Goal: Task Accomplishment & Management: Use online tool/utility

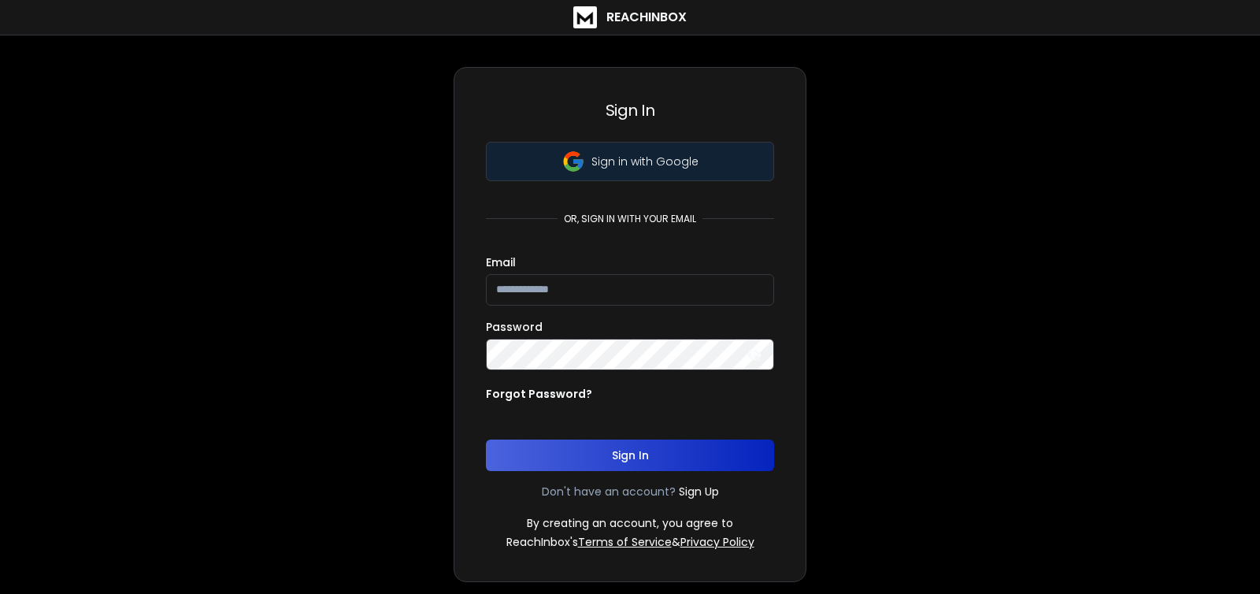
click at [594, 158] on p "Sign in with Google" at bounding box center [645, 162] width 107 height 16
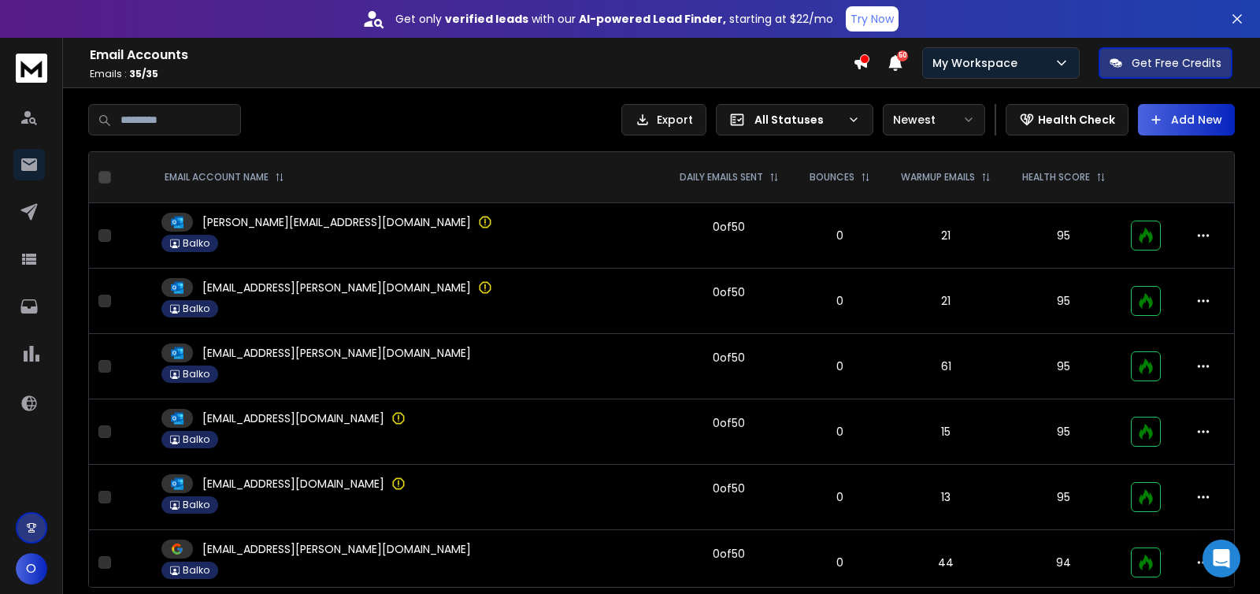
click at [1059, 71] on button "My Workspace" at bounding box center [1001, 63] width 158 height 32
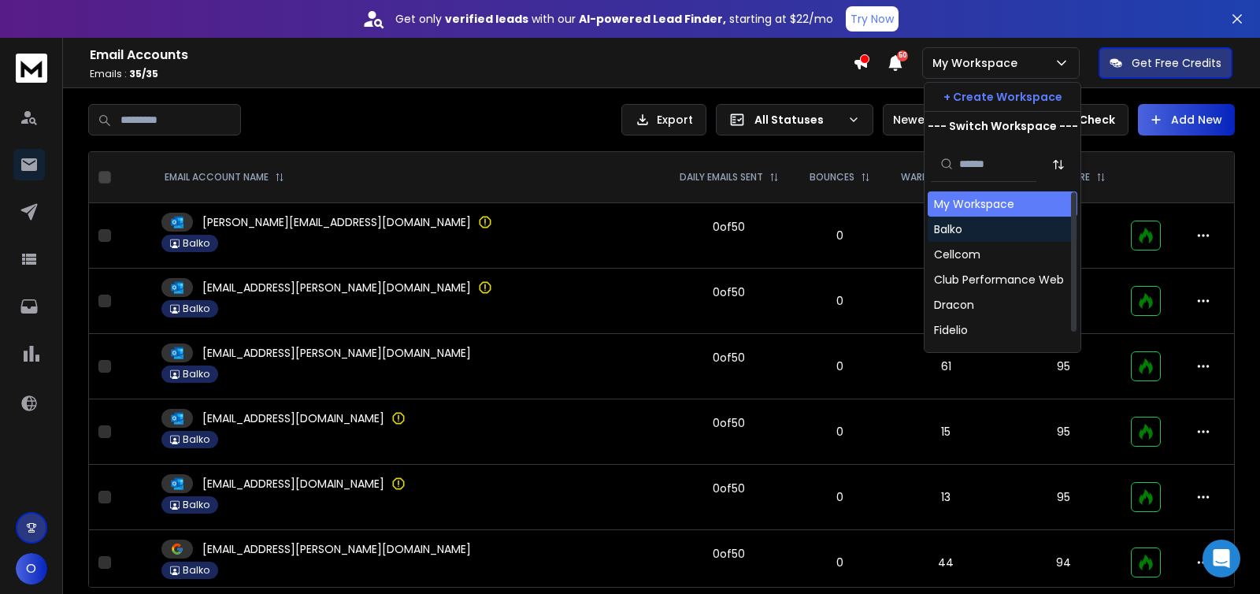
click at [962, 227] on div "Balko" at bounding box center [948, 229] width 28 height 16
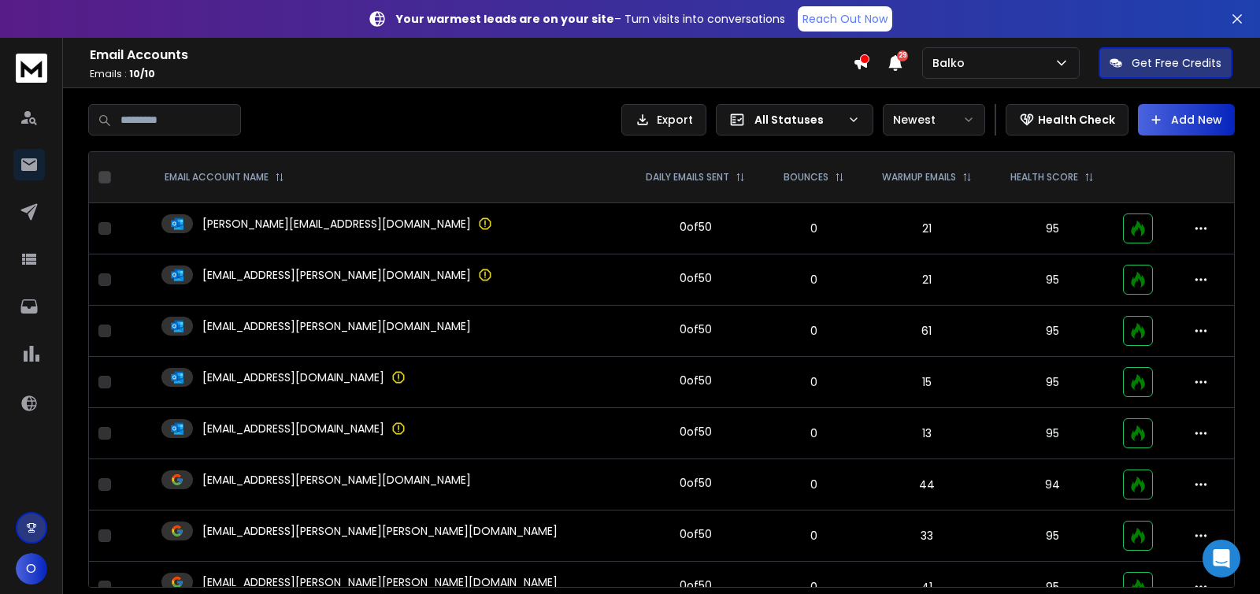
click at [1231, 14] on icon at bounding box center [1237, 19] width 14 height 14
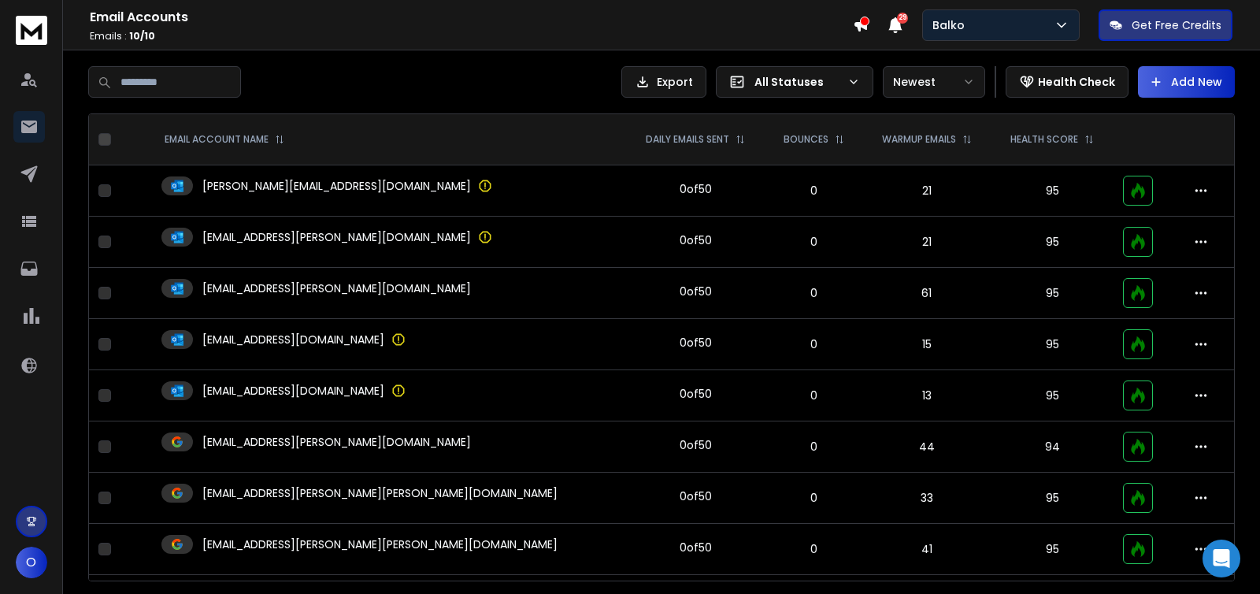
click at [1060, 16] on button "Balko" at bounding box center [1001, 25] width 158 height 32
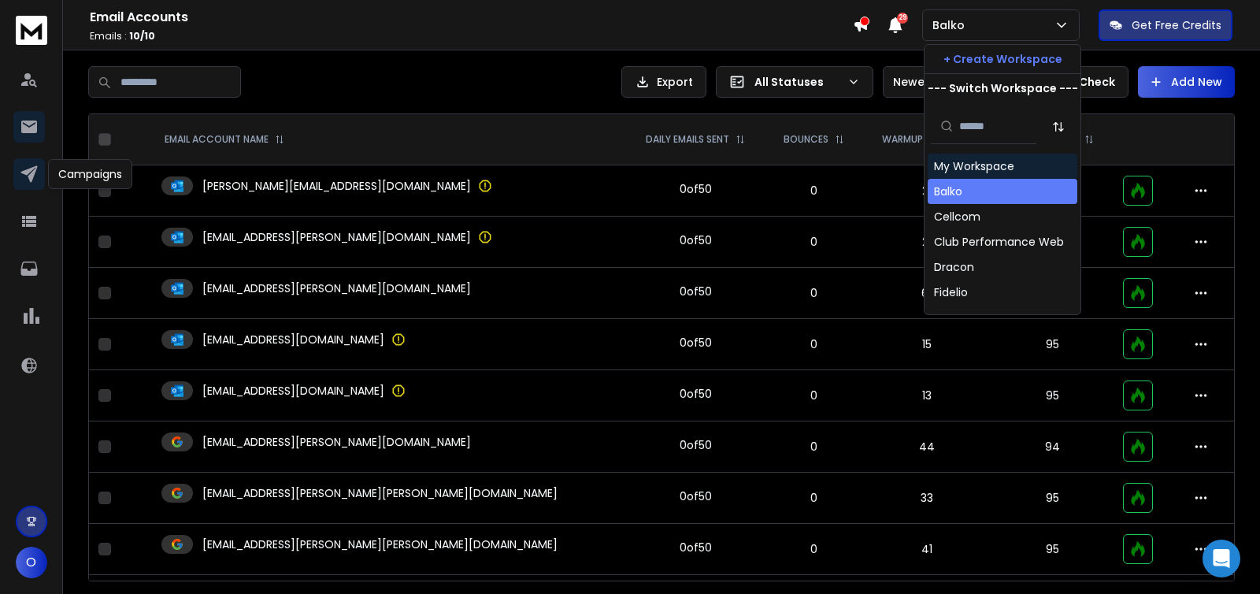
click at [34, 176] on icon at bounding box center [29, 174] width 19 height 19
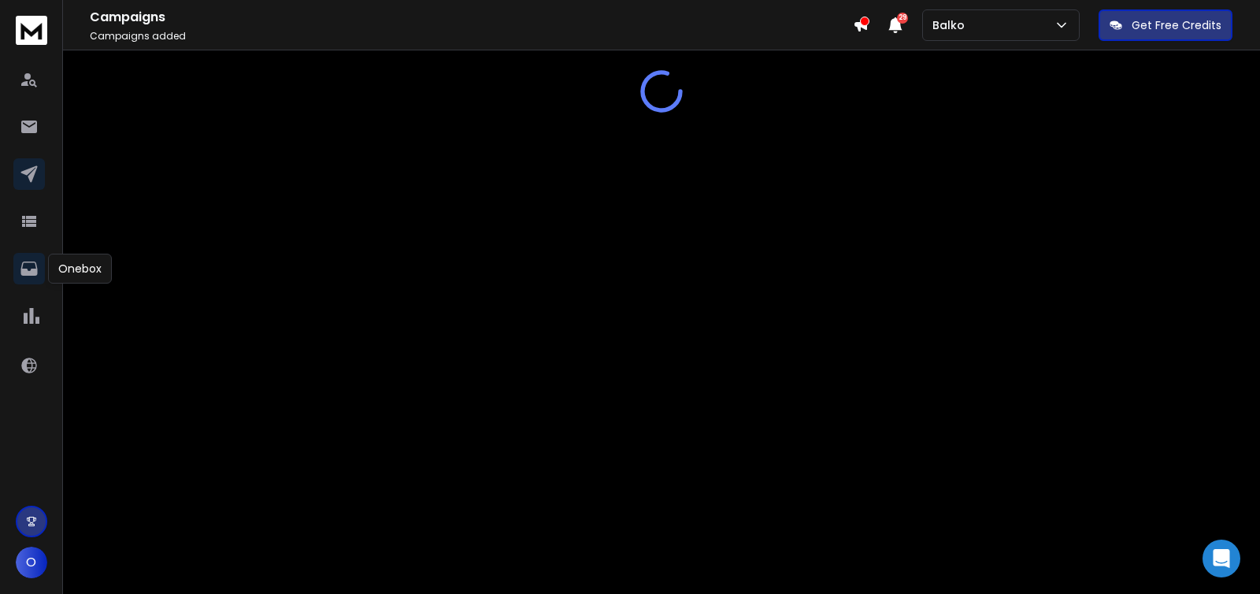
click at [25, 273] on icon at bounding box center [28, 268] width 17 height 14
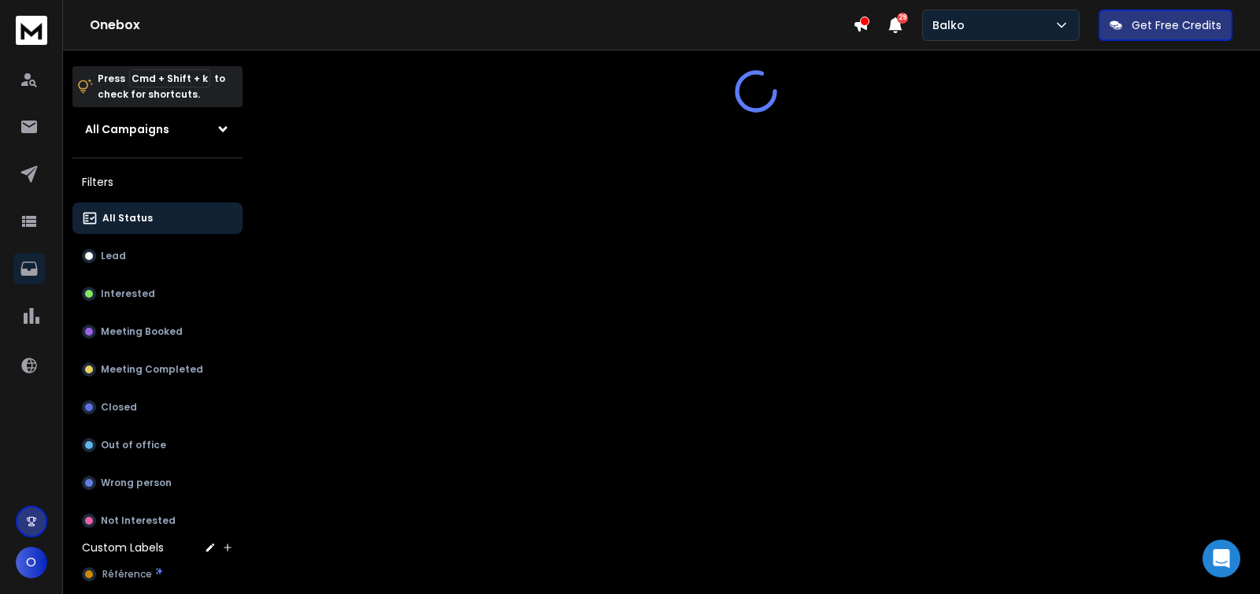
click at [1030, 20] on div "Balko" at bounding box center [1001, 25] width 137 height 16
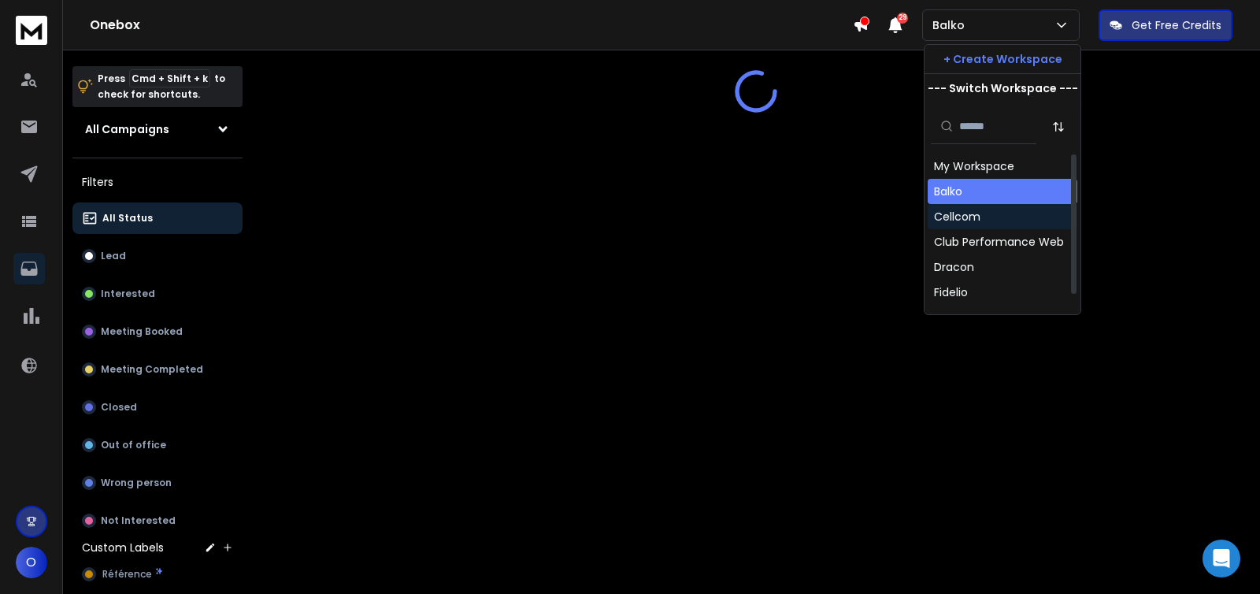
click at [973, 211] on div "Cellcom" at bounding box center [957, 217] width 46 height 16
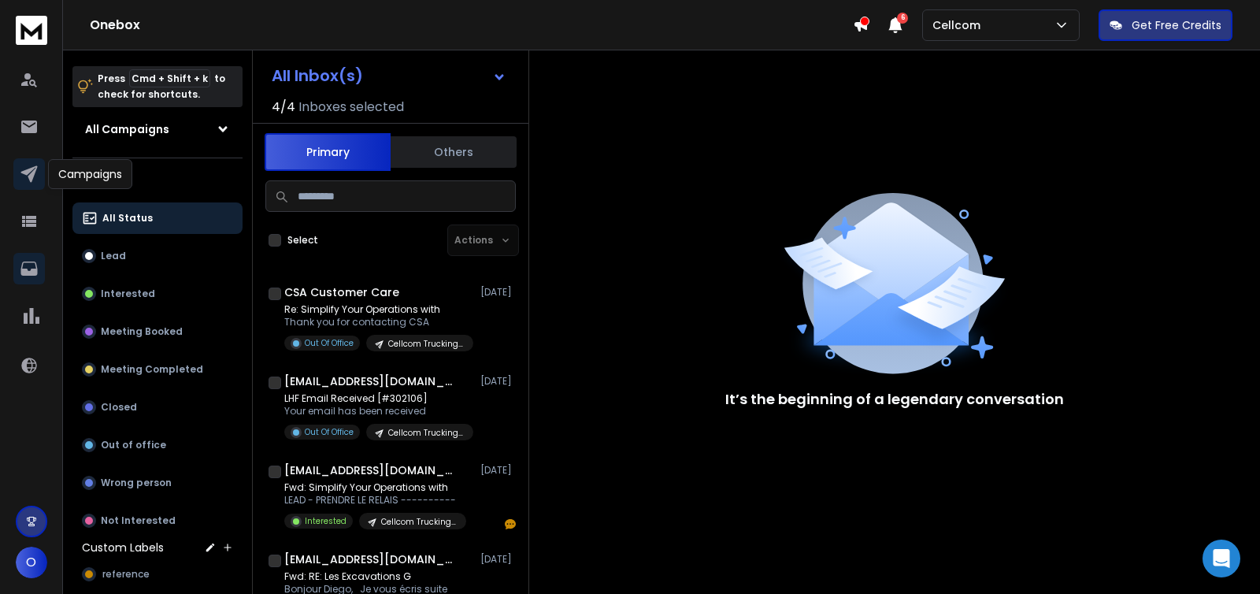
click at [24, 167] on icon at bounding box center [29, 174] width 19 height 19
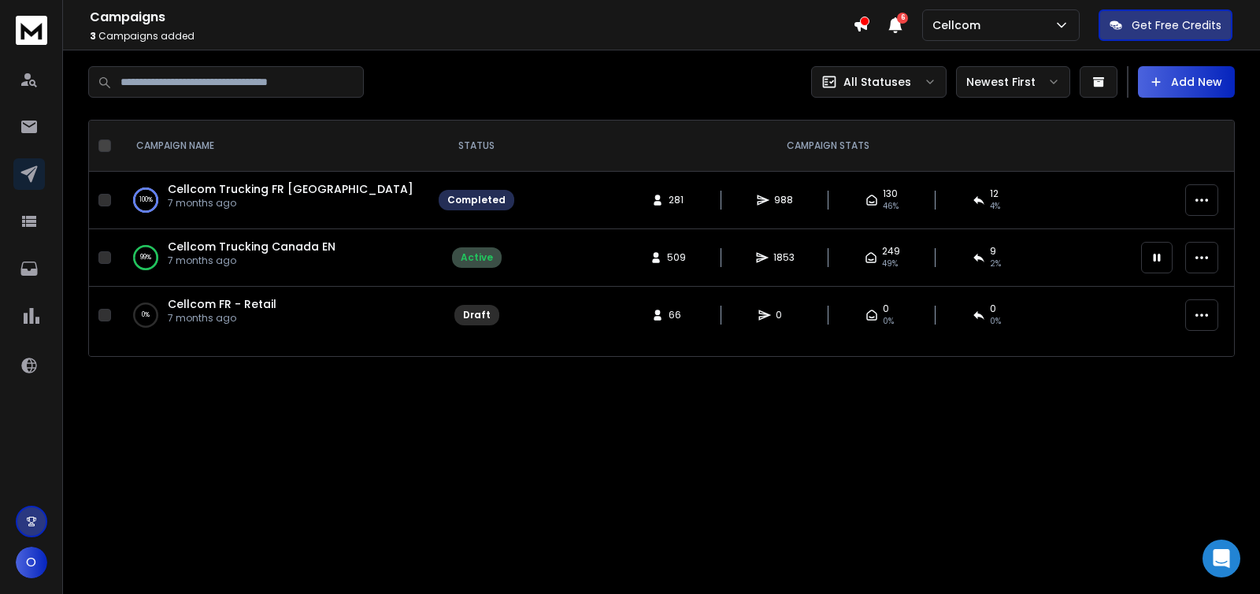
click at [238, 184] on span "Cellcom Trucking FR Québec" at bounding box center [291, 189] width 246 height 16
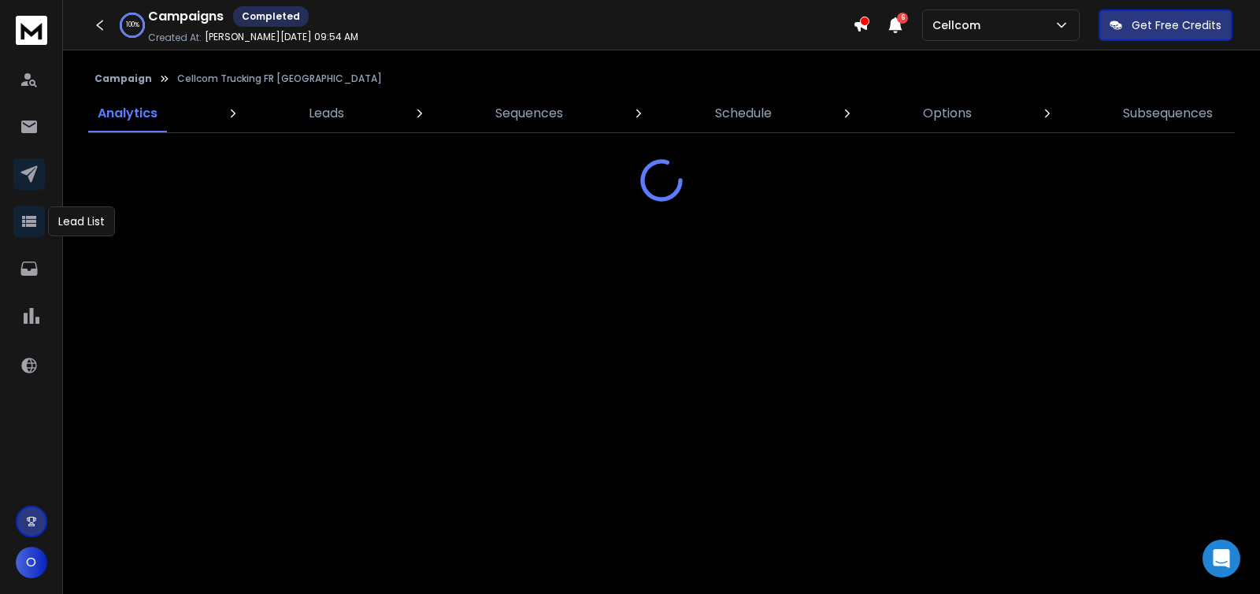
click at [28, 223] on icon at bounding box center [29, 221] width 14 height 11
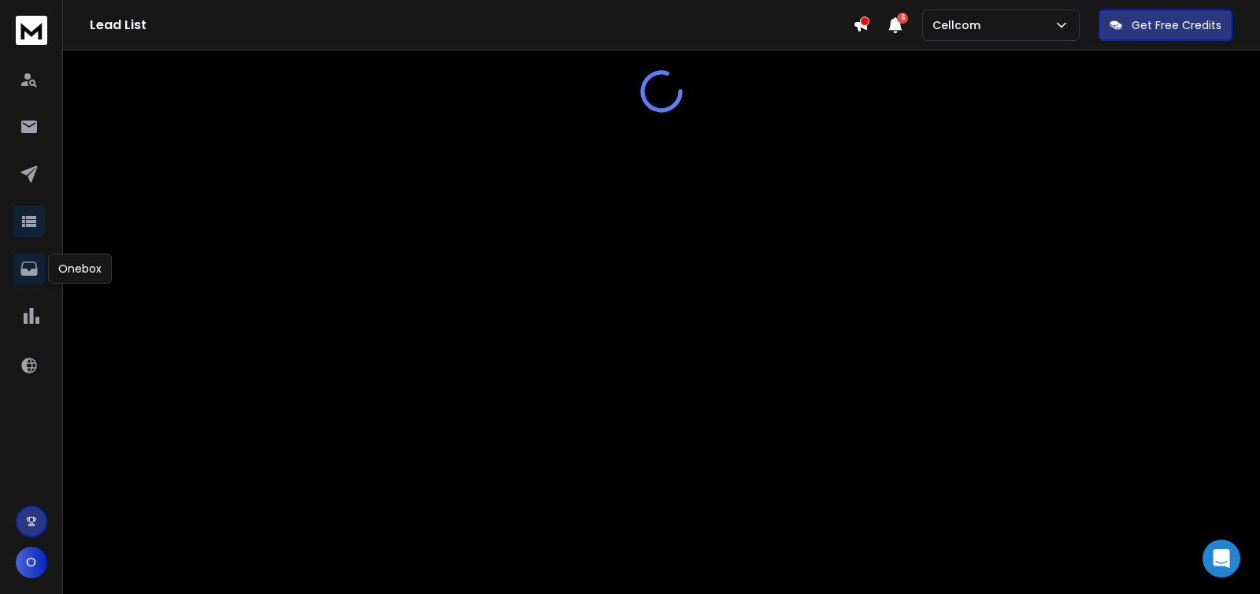
click at [20, 265] on icon at bounding box center [29, 268] width 19 height 19
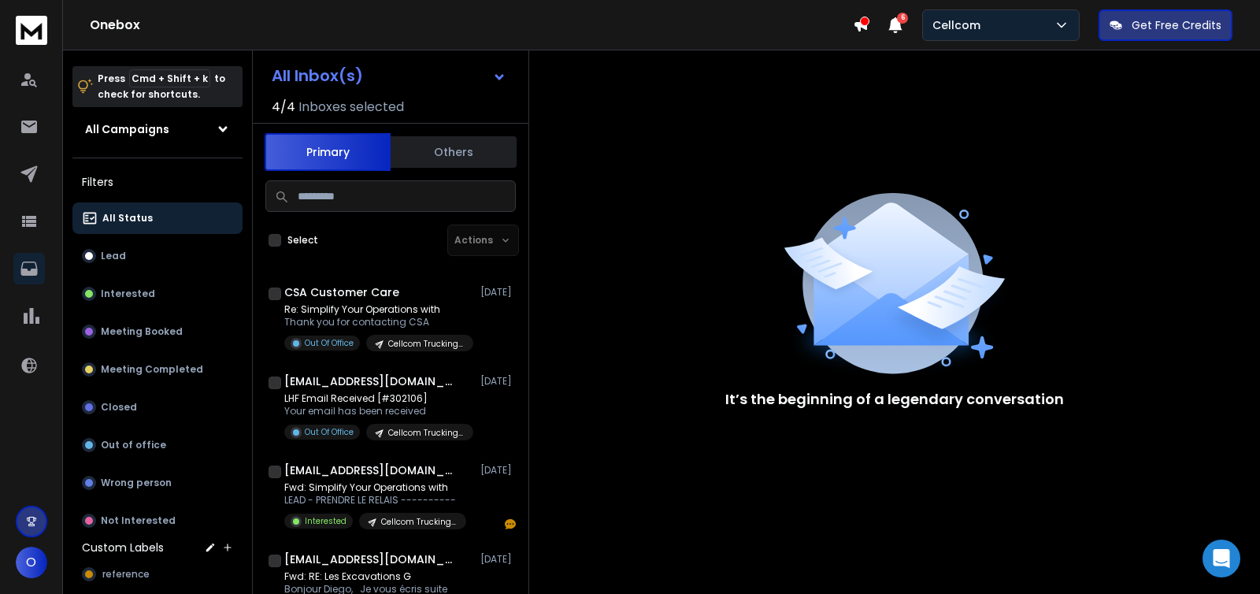
click at [996, 18] on div "Cellcom" at bounding box center [1001, 25] width 137 height 16
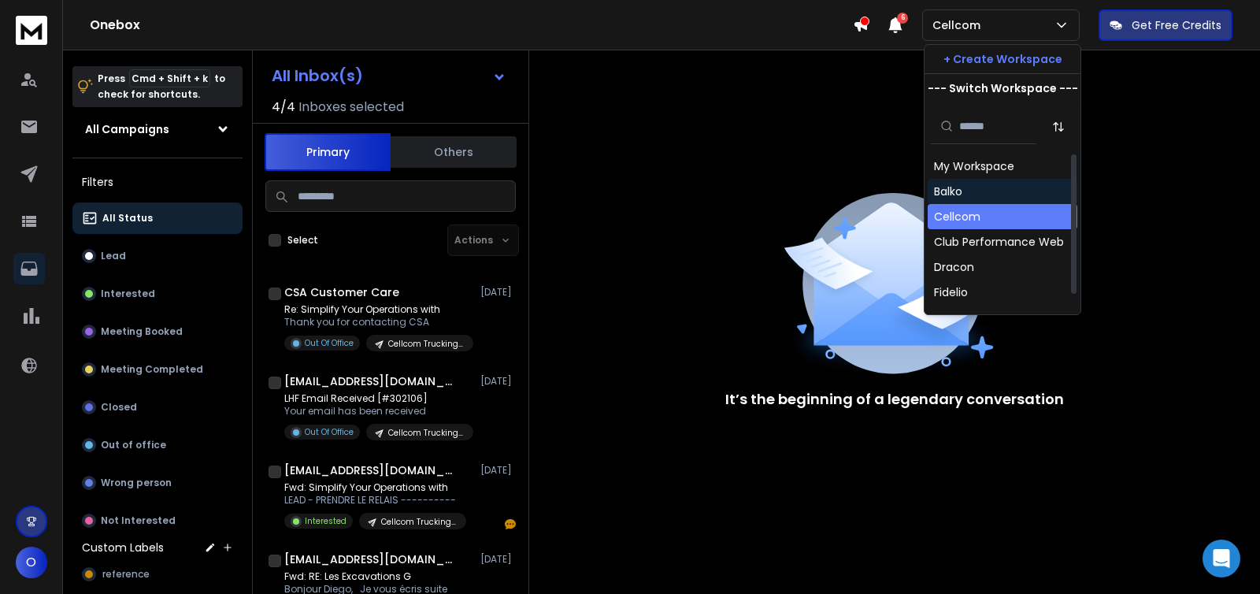
click at [975, 186] on div "Balko" at bounding box center [1003, 191] width 150 height 25
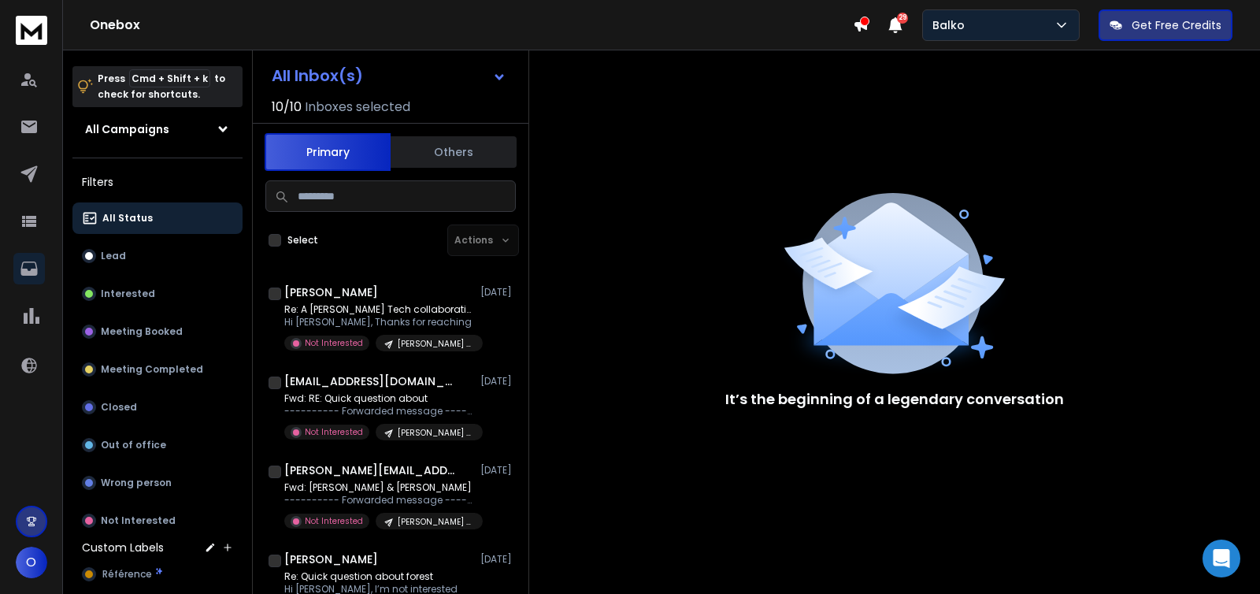
click at [992, 31] on div "Balko" at bounding box center [1001, 25] width 137 height 16
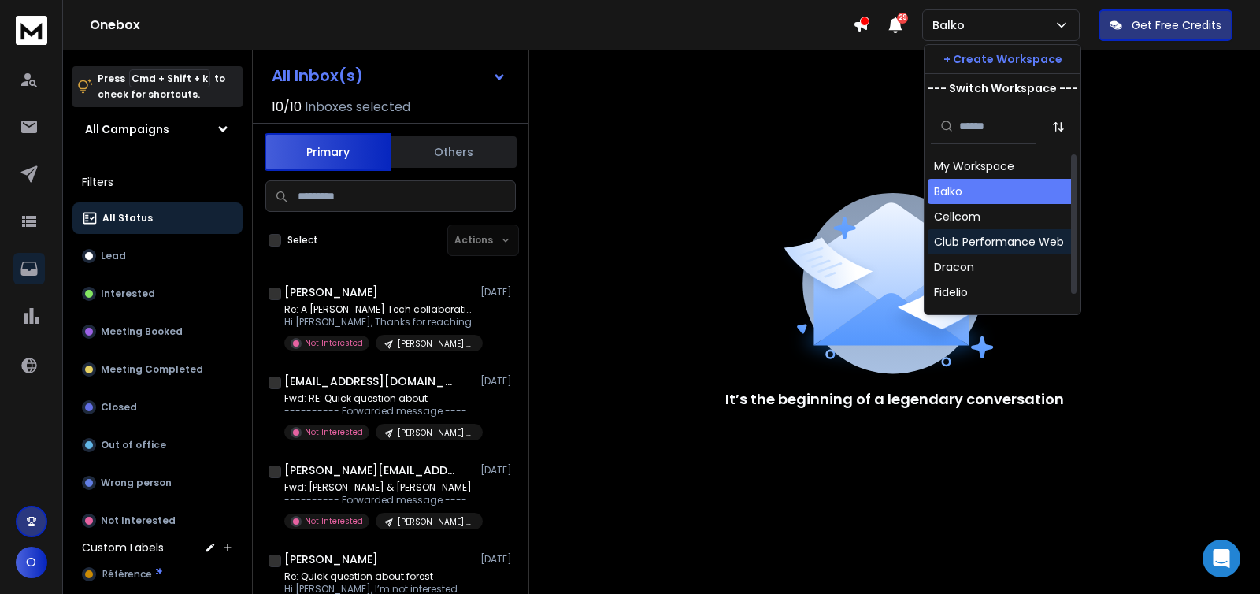
click at [970, 237] on div "Club Performance Web" at bounding box center [999, 242] width 130 height 16
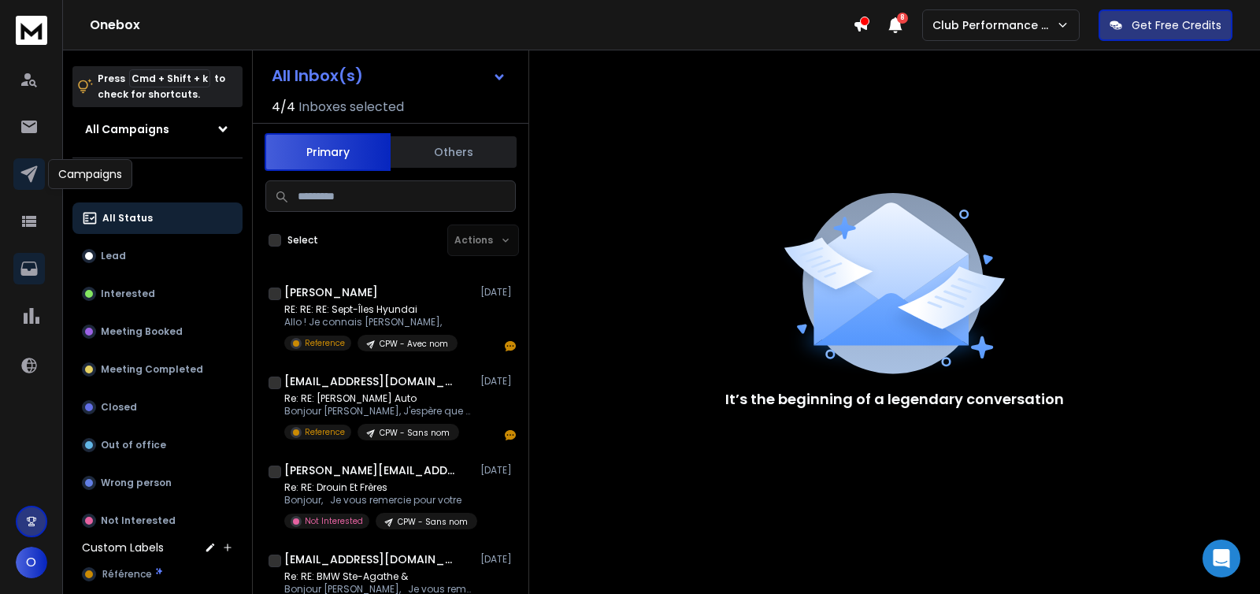
click at [31, 174] on icon at bounding box center [28, 173] width 17 height 17
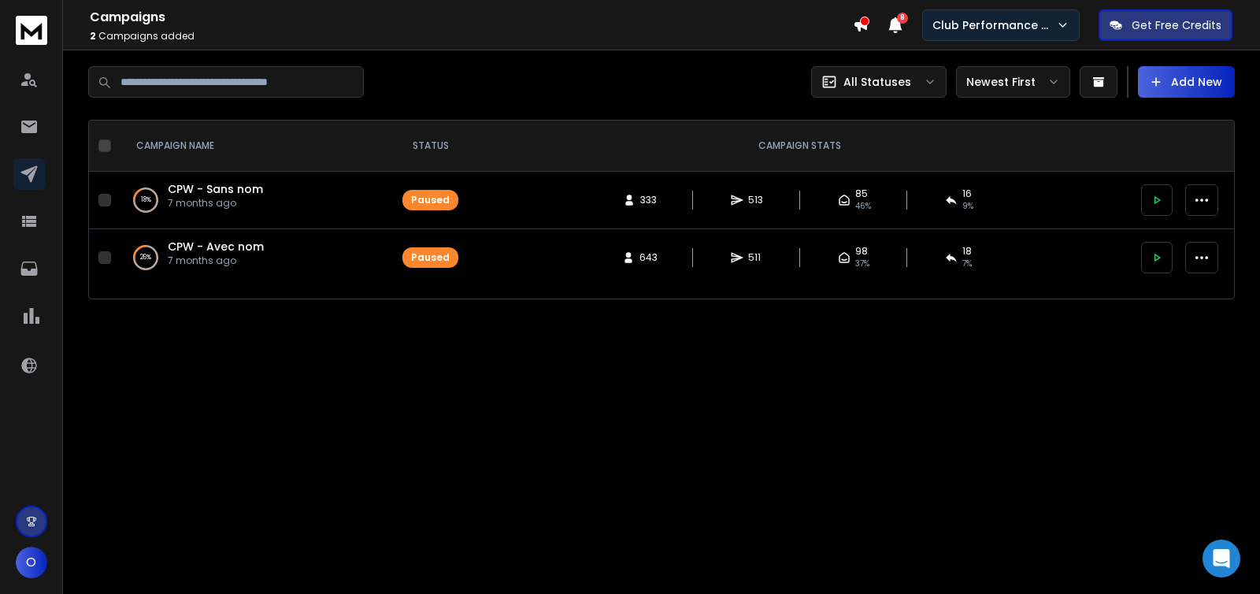
click at [1007, 26] on p "Club Performance Web" at bounding box center [995, 25] width 124 height 16
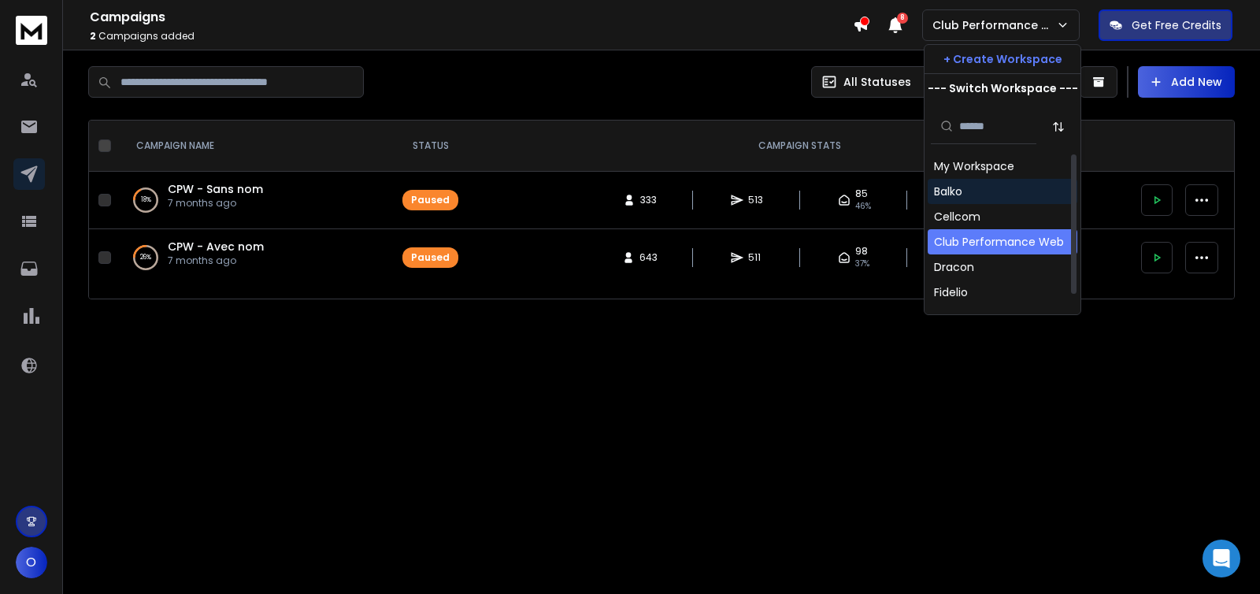
click at [968, 197] on div "Balko" at bounding box center [1003, 191] width 150 height 25
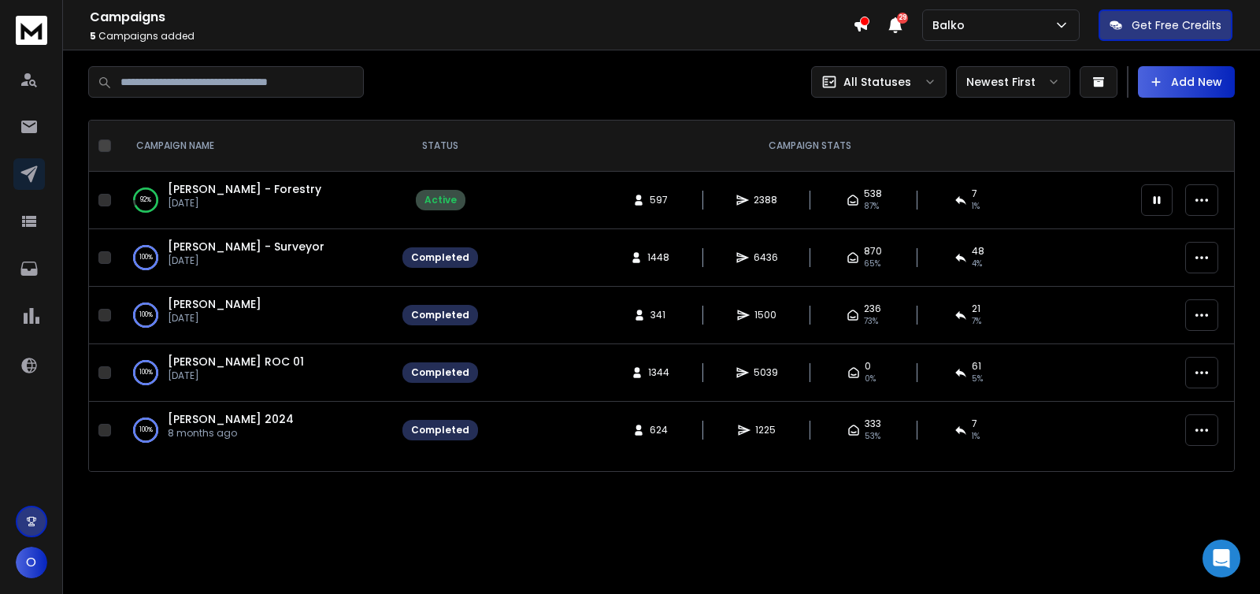
click at [226, 185] on span "Balko - Forestry" at bounding box center [245, 189] width 154 height 16
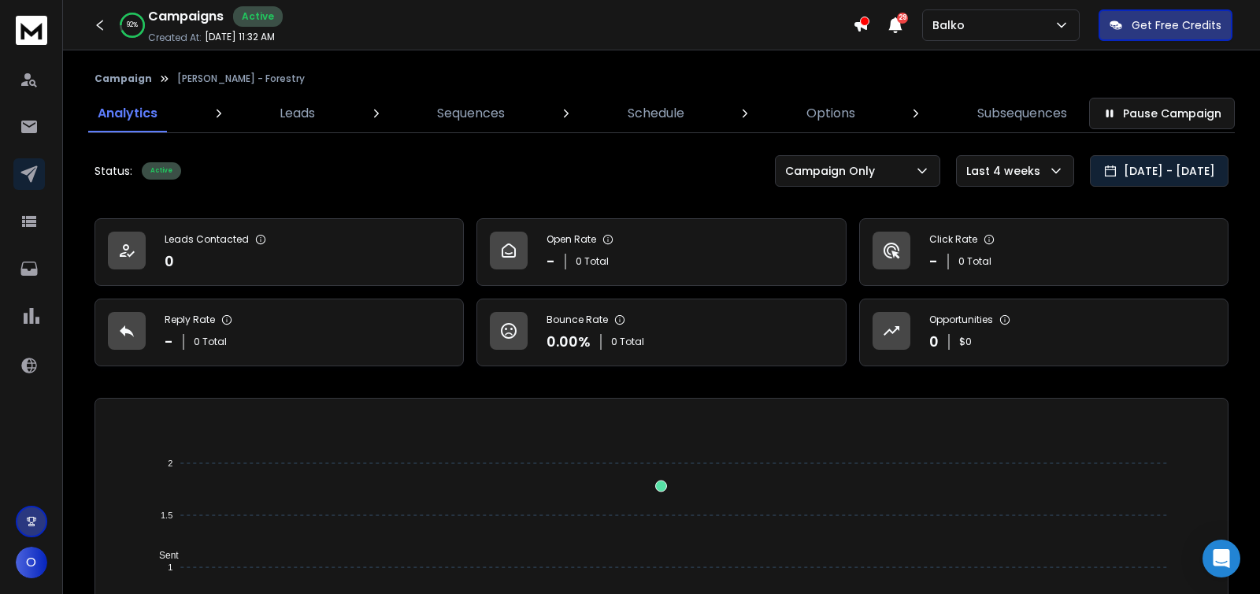
click at [1152, 167] on button "17 Jul 2025 - 15 Aug 2025" at bounding box center [1159, 171] width 139 height 32
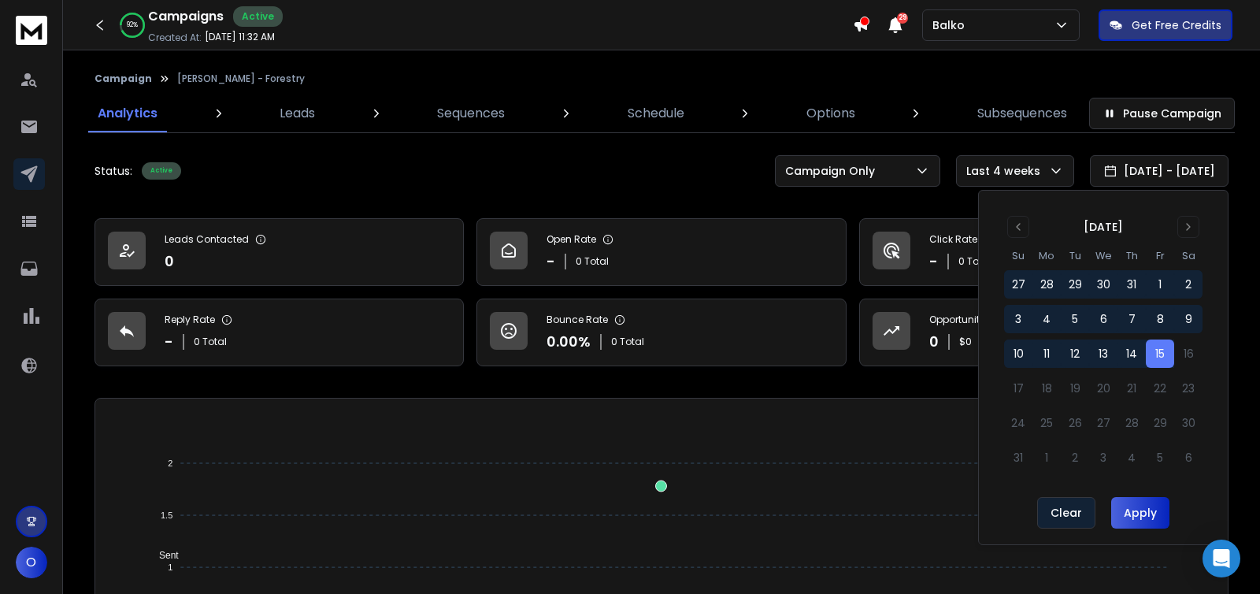
click at [1084, 510] on button "Clear" at bounding box center [1066, 513] width 58 height 32
click at [25, 222] on icon at bounding box center [29, 221] width 19 height 19
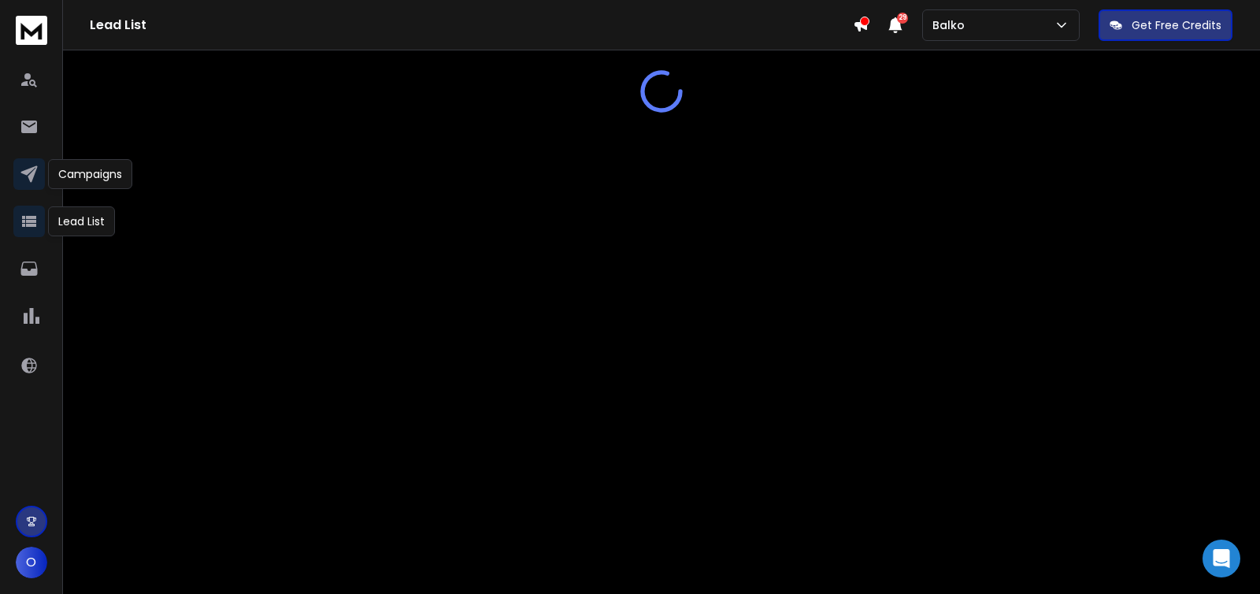
click at [37, 162] on link at bounding box center [29, 174] width 32 height 32
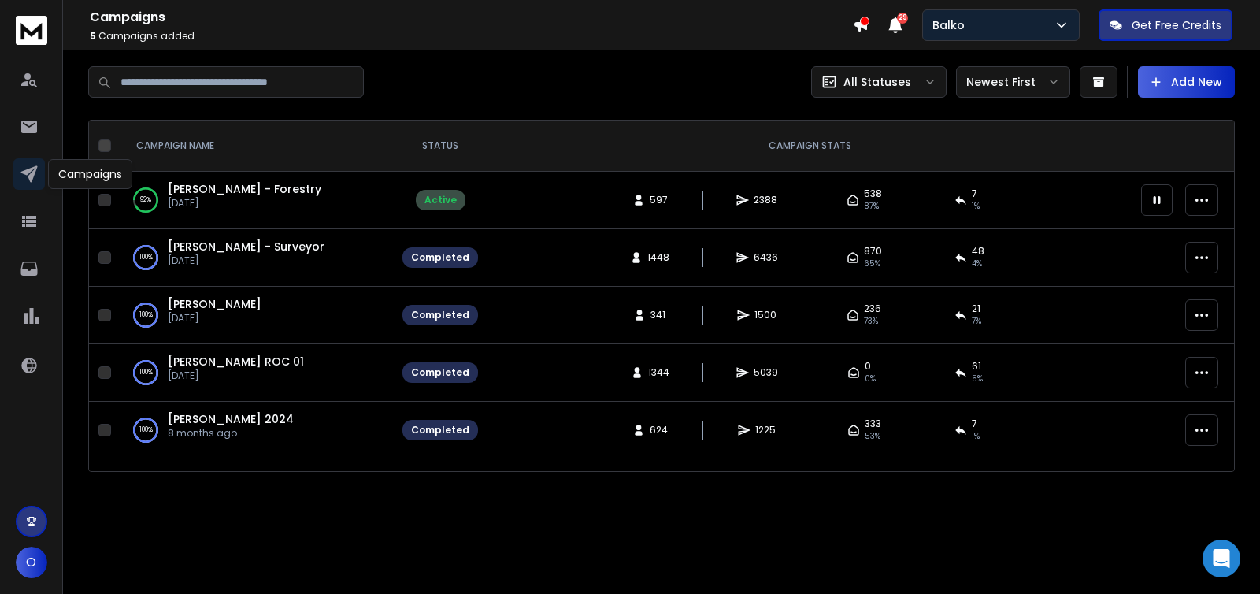
click at [1023, 27] on div "Balko" at bounding box center [1001, 25] width 137 height 16
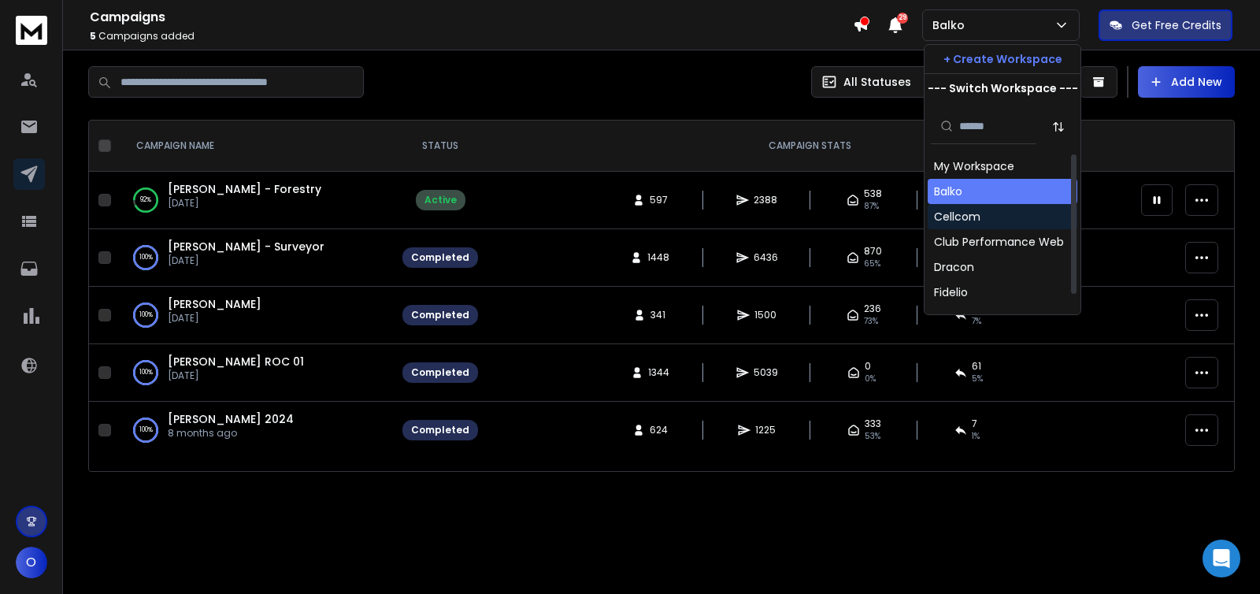
click at [1006, 216] on div "Cellcom" at bounding box center [1003, 216] width 150 height 25
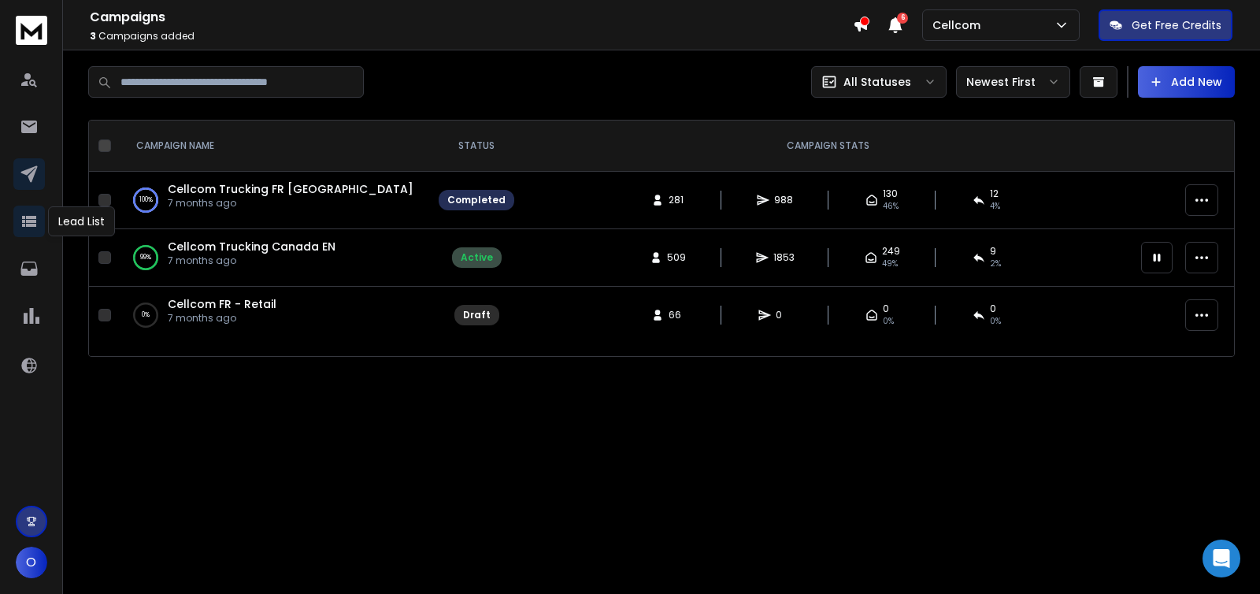
click at [27, 217] on icon at bounding box center [29, 221] width 14 height 11
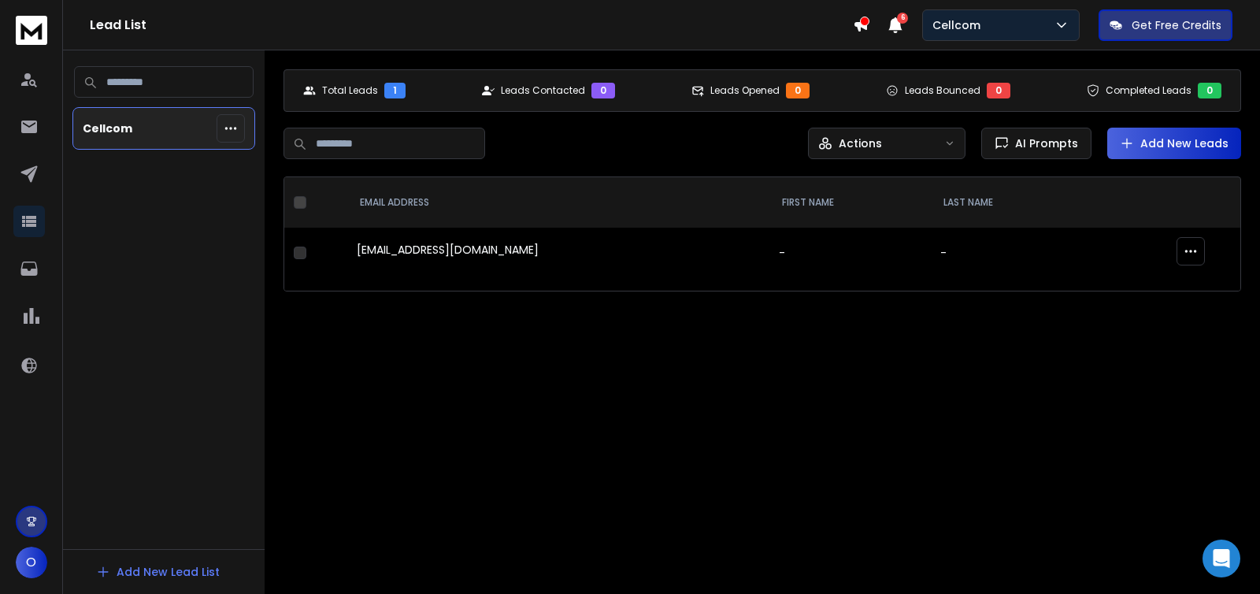
click at [1026, 20] on div "Cellcom" at bounding box center [1001, 25] width 137 height 16
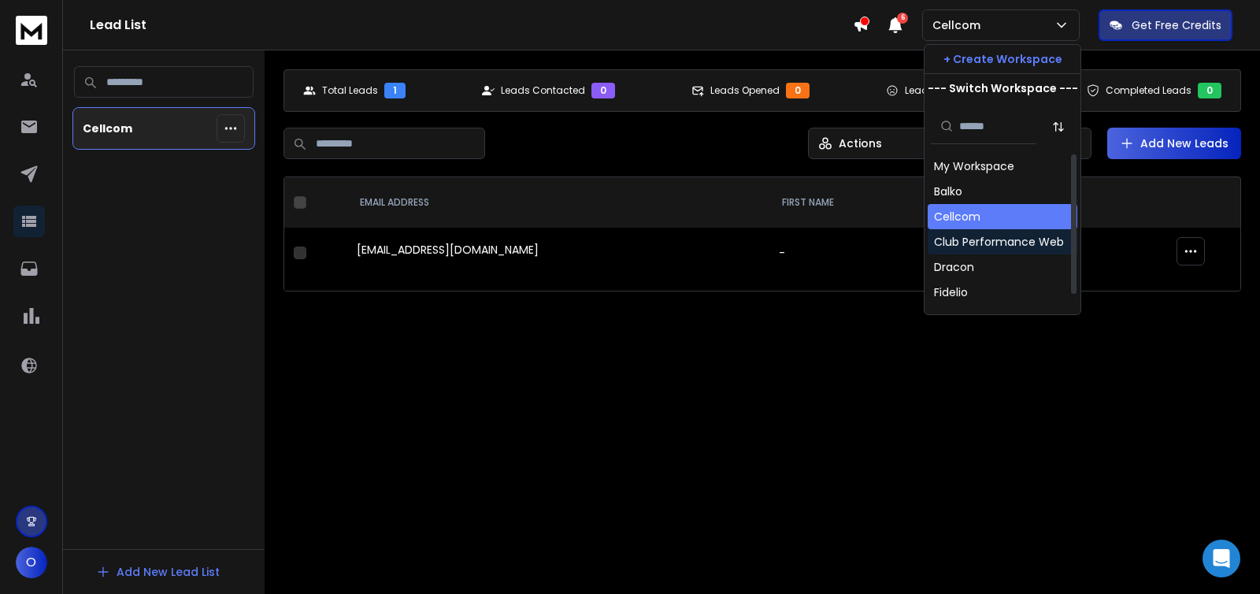
click at [986, 238] on div "Club Performance Web" at bounding box center [999, 242] width 130 height 16
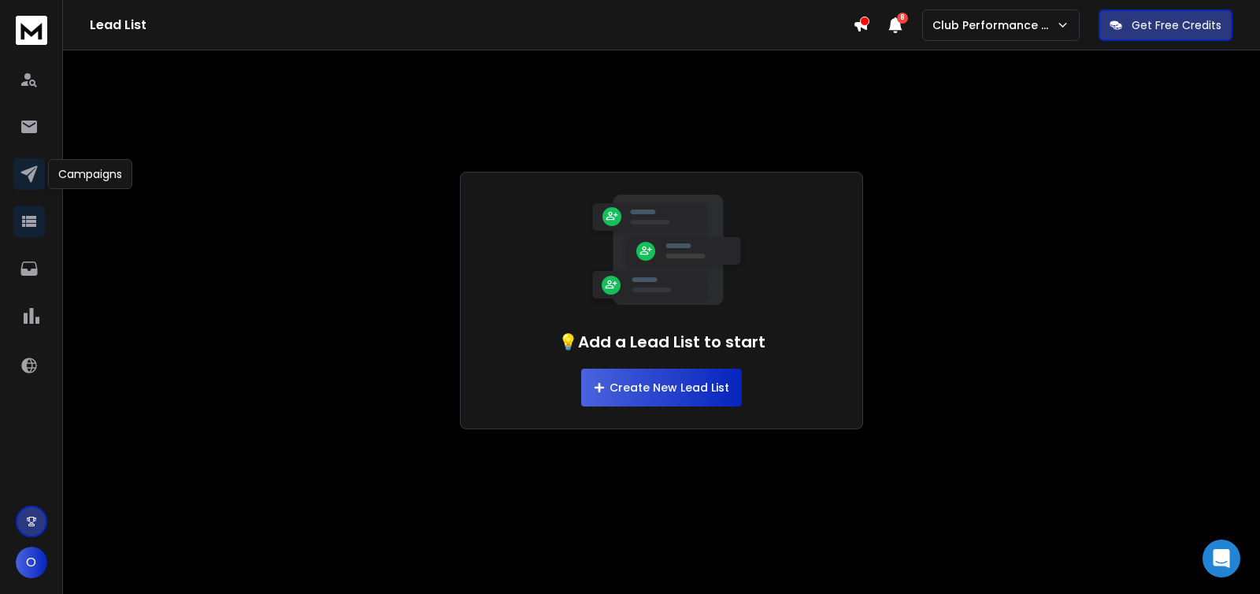
click at [39, 166] on link at bounding box center [29, 174] width 32 height 32
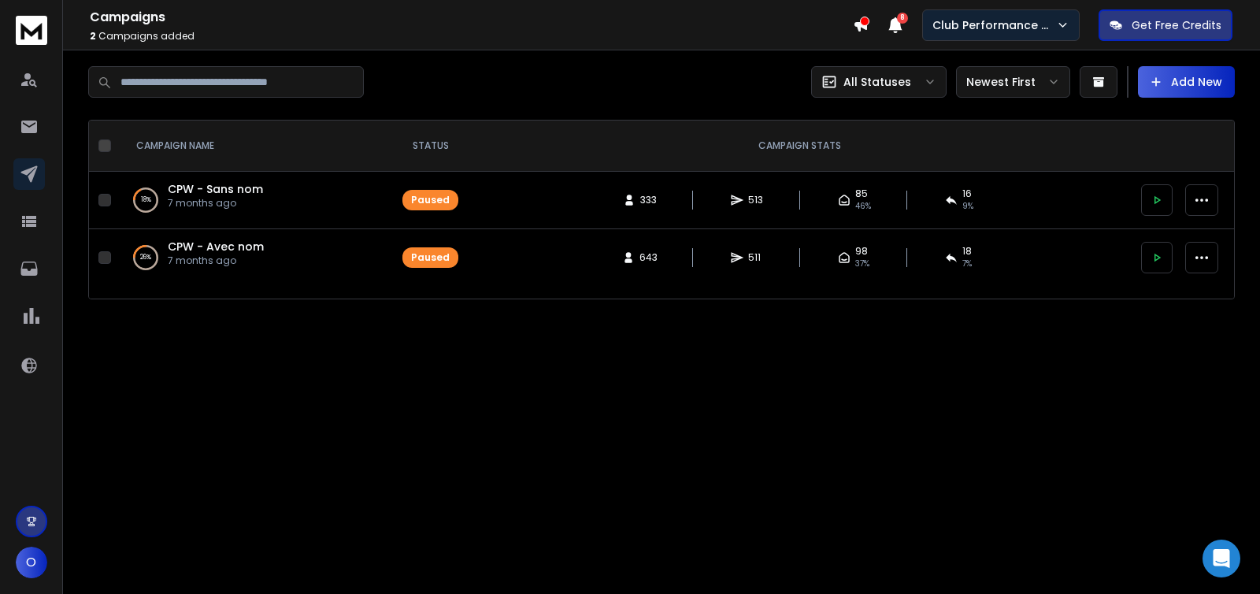
click at [1004, 24] on p "Club Performance Web" at bounding box center [995, 25] width 124 height 16
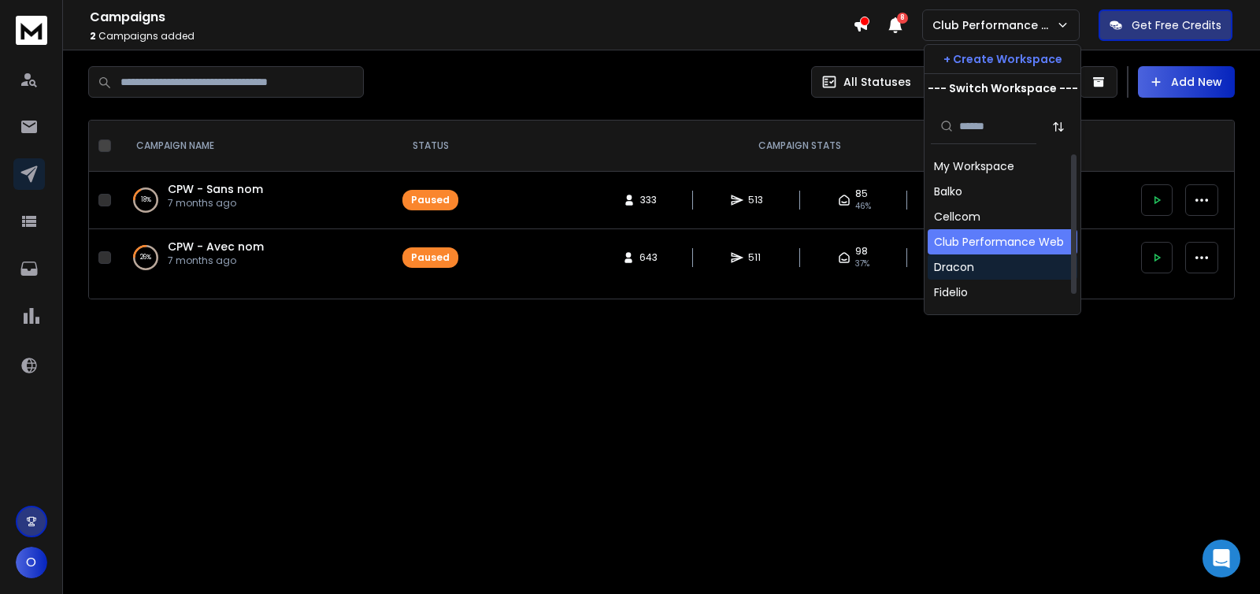
click at [964, 264] on div "Dracon" at bounding box center [954, 267] width 40 height 16
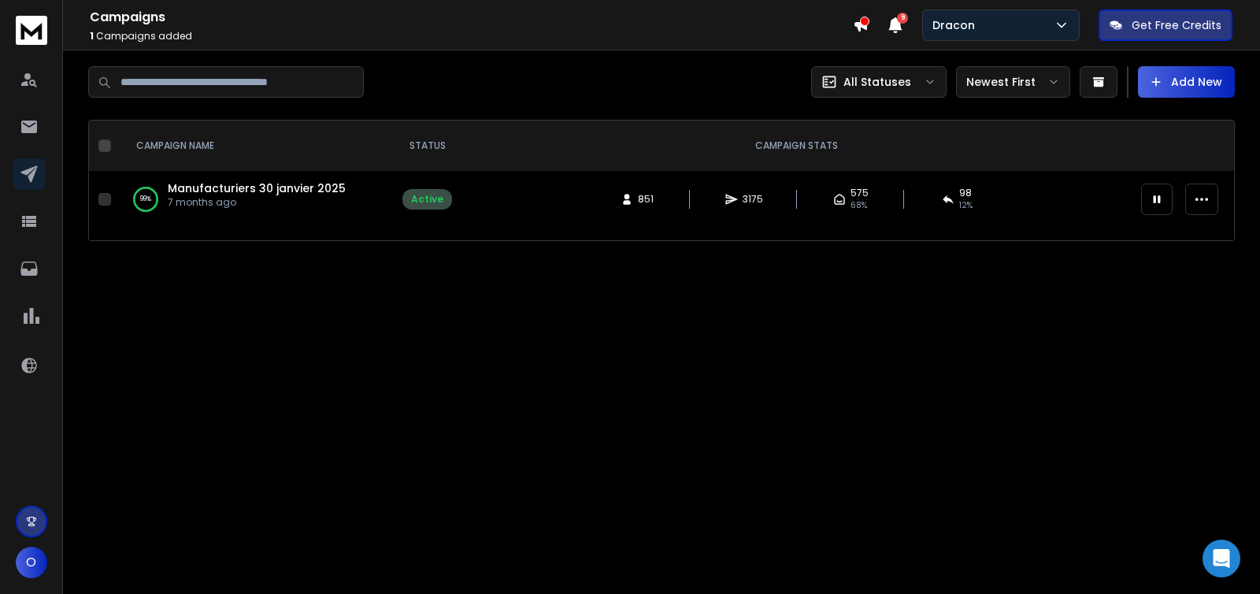
click at [1023, 24] on div "Dracon" at bounding box center [1001, 25] width 137 height 16
